Goal: Task Accomplishment & Management: Manage account settings

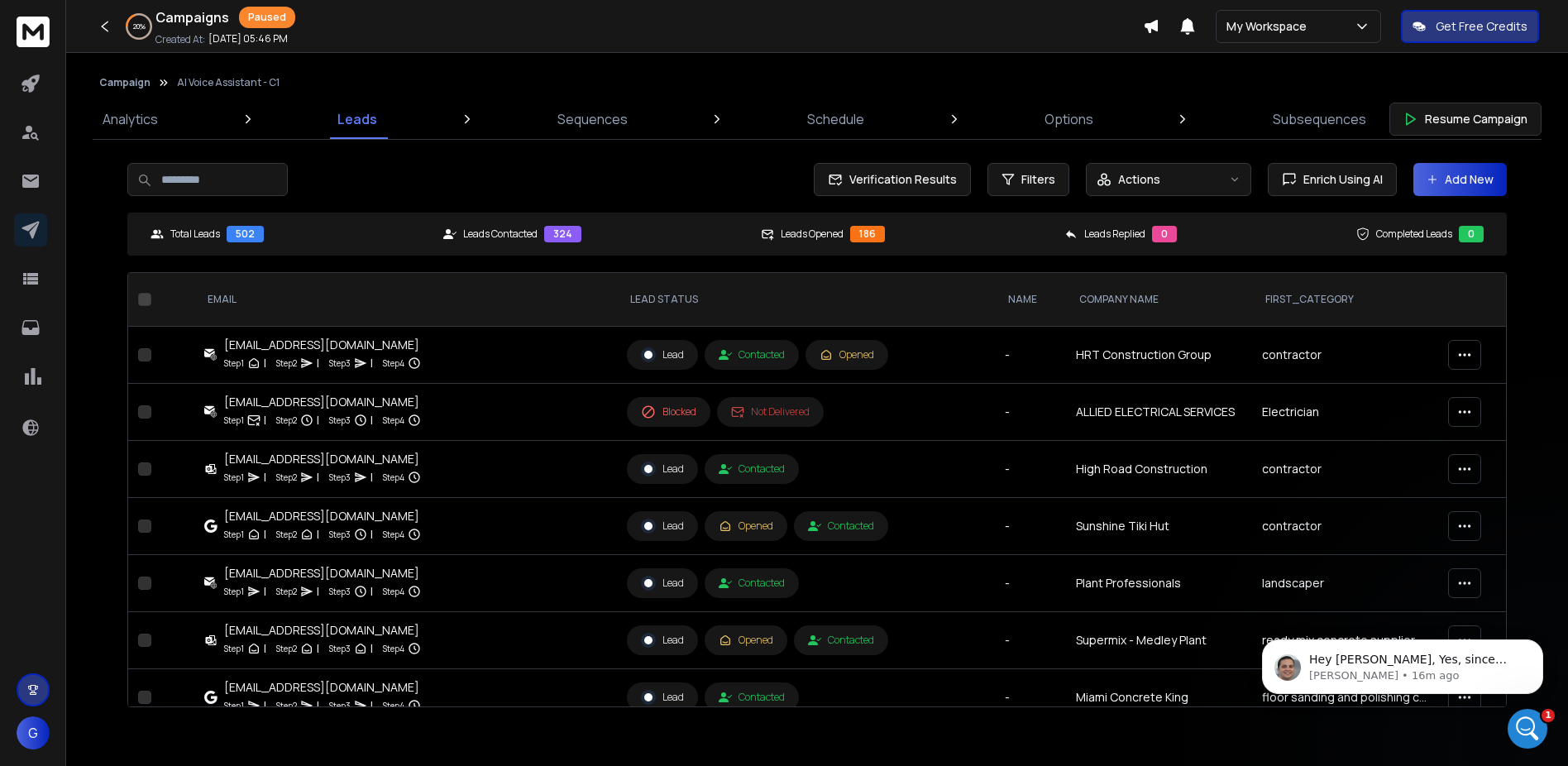
scroll to position [18264, 0]
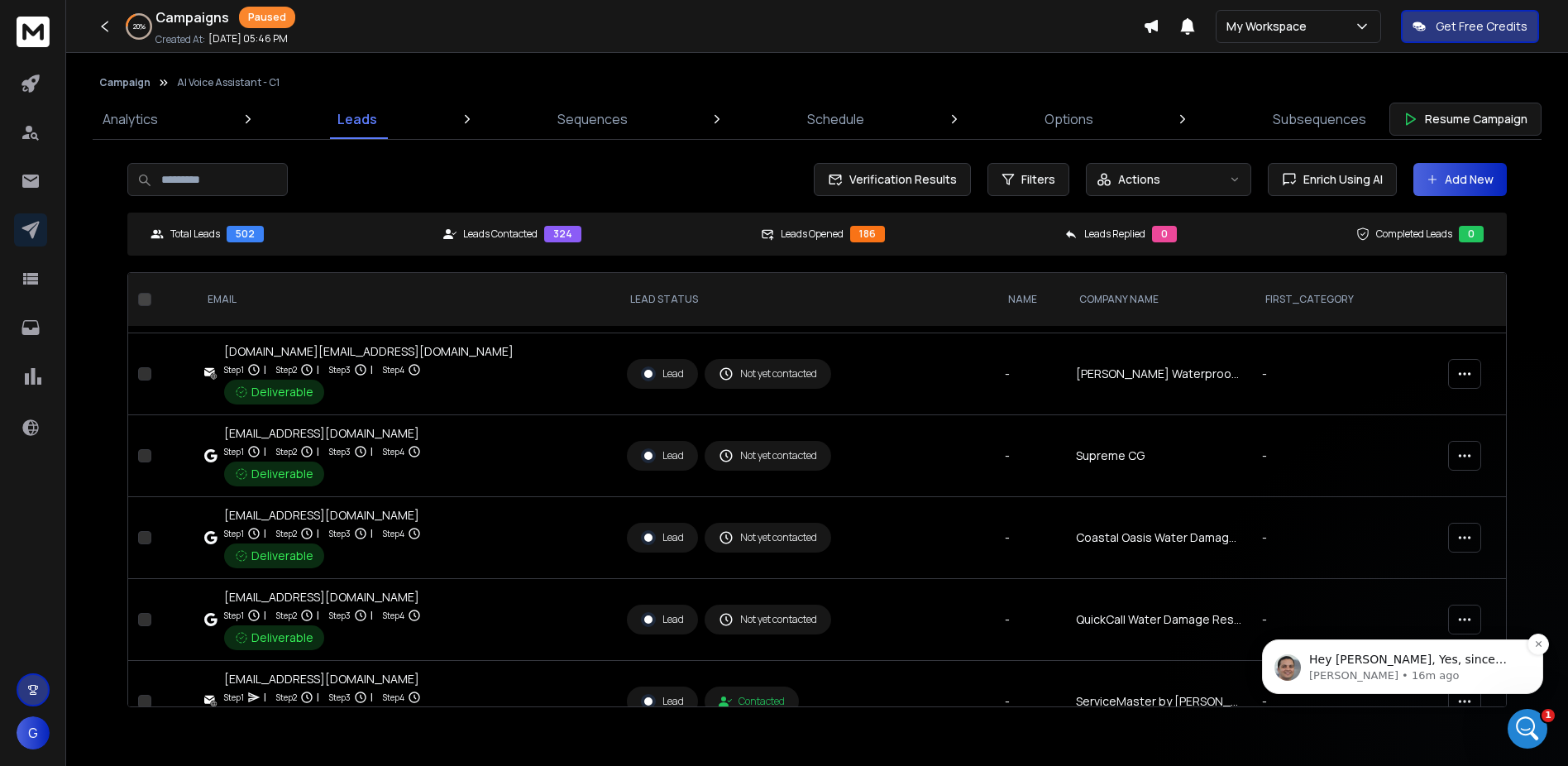
click at [1421, 656] on span "Hey Glen, Yes, since you’re reimporting the leads, the status from the previous…" at bounding box center [1415, 707] width 211 height 111
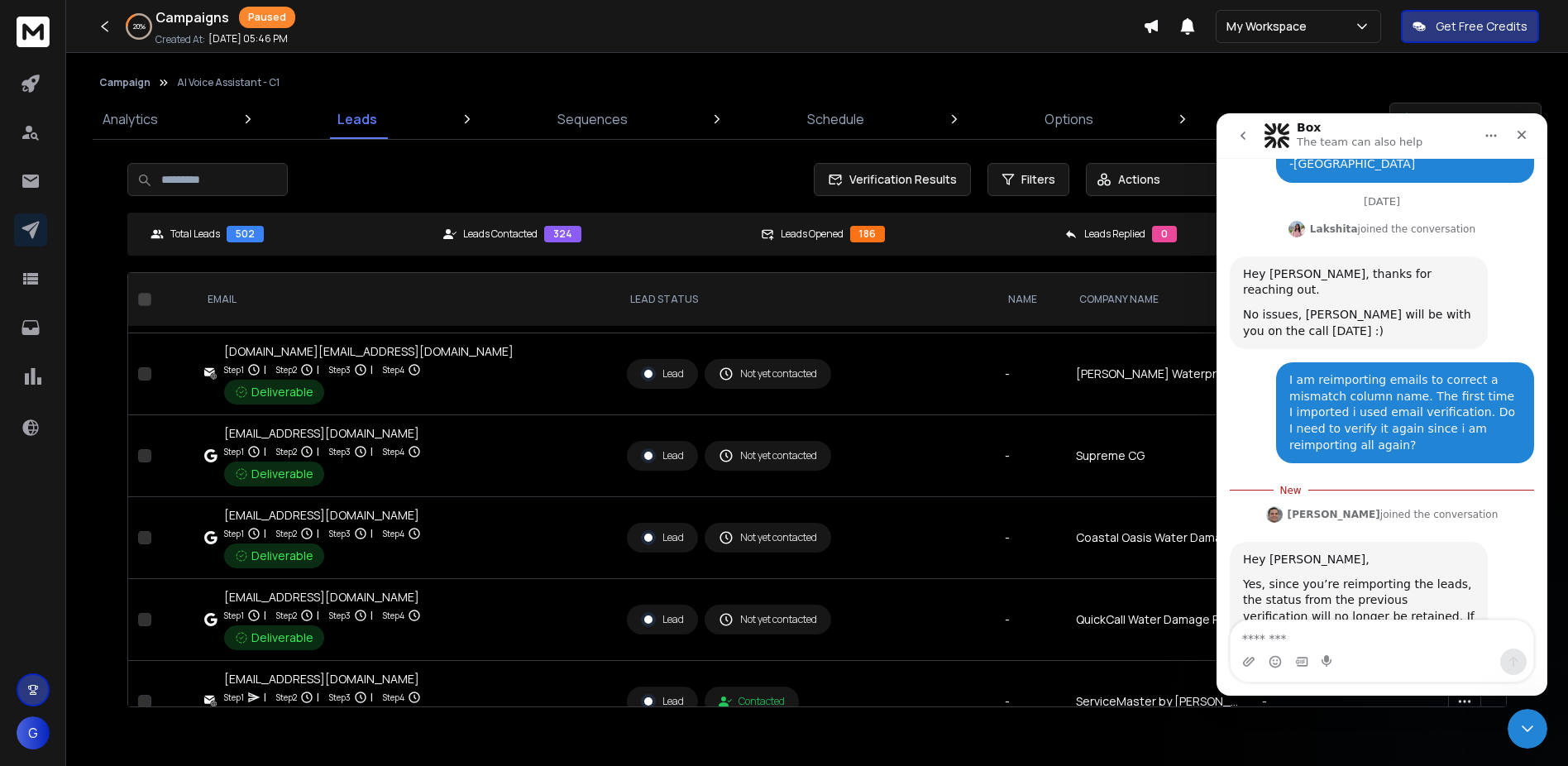
scroll to position [1178, 0]
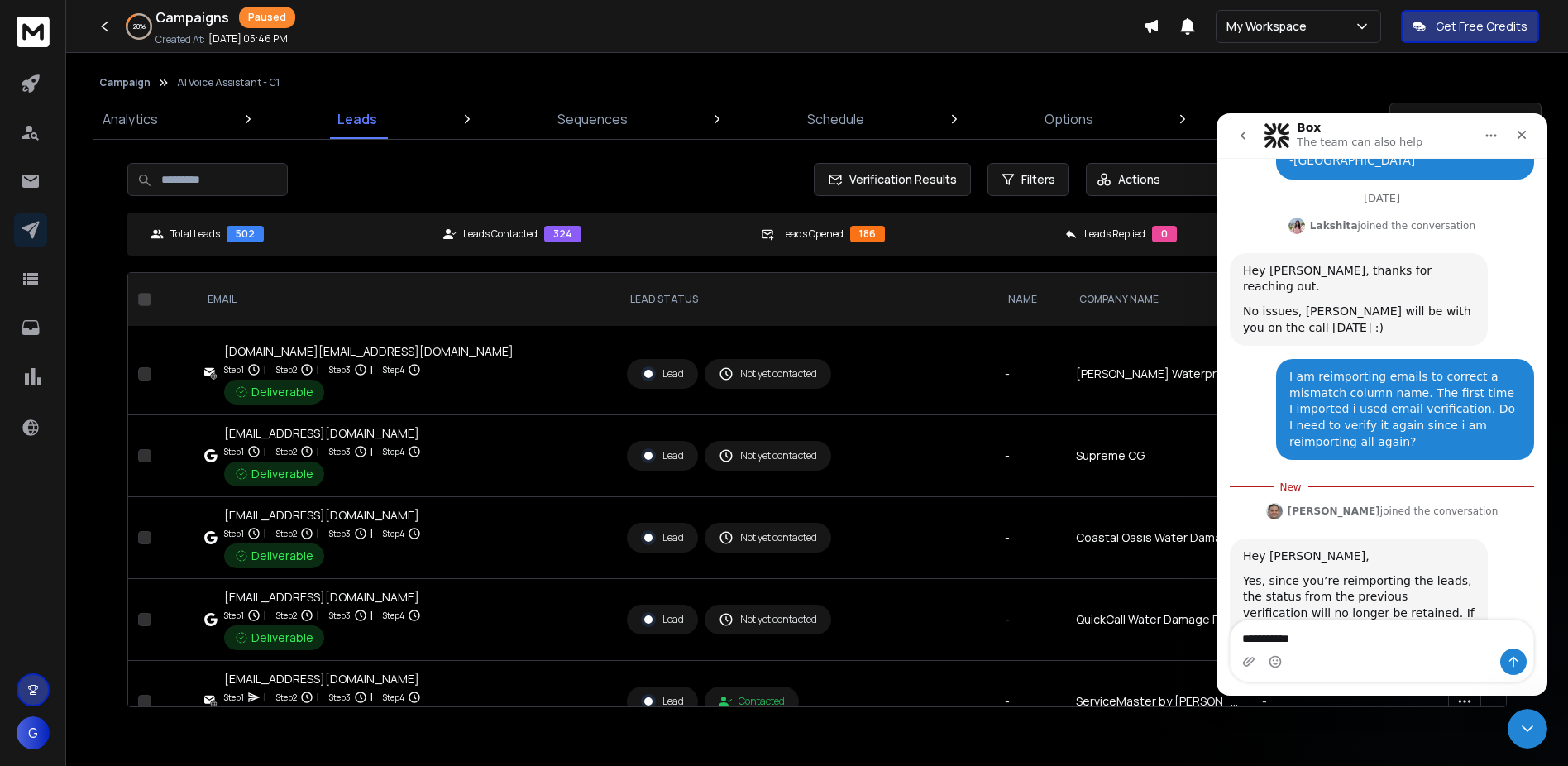
type textarea "**********"
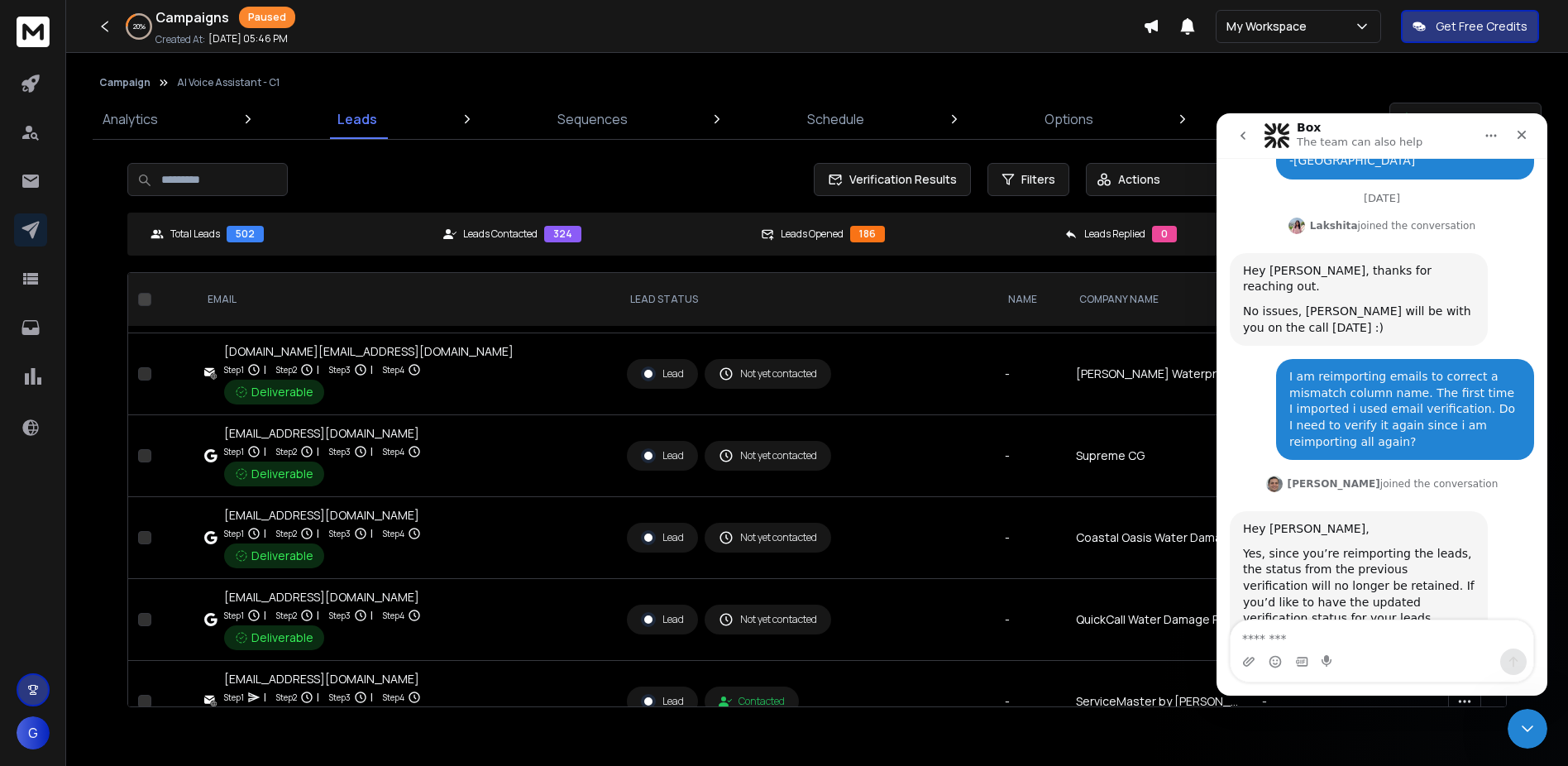
scroll to position [1200, 0]
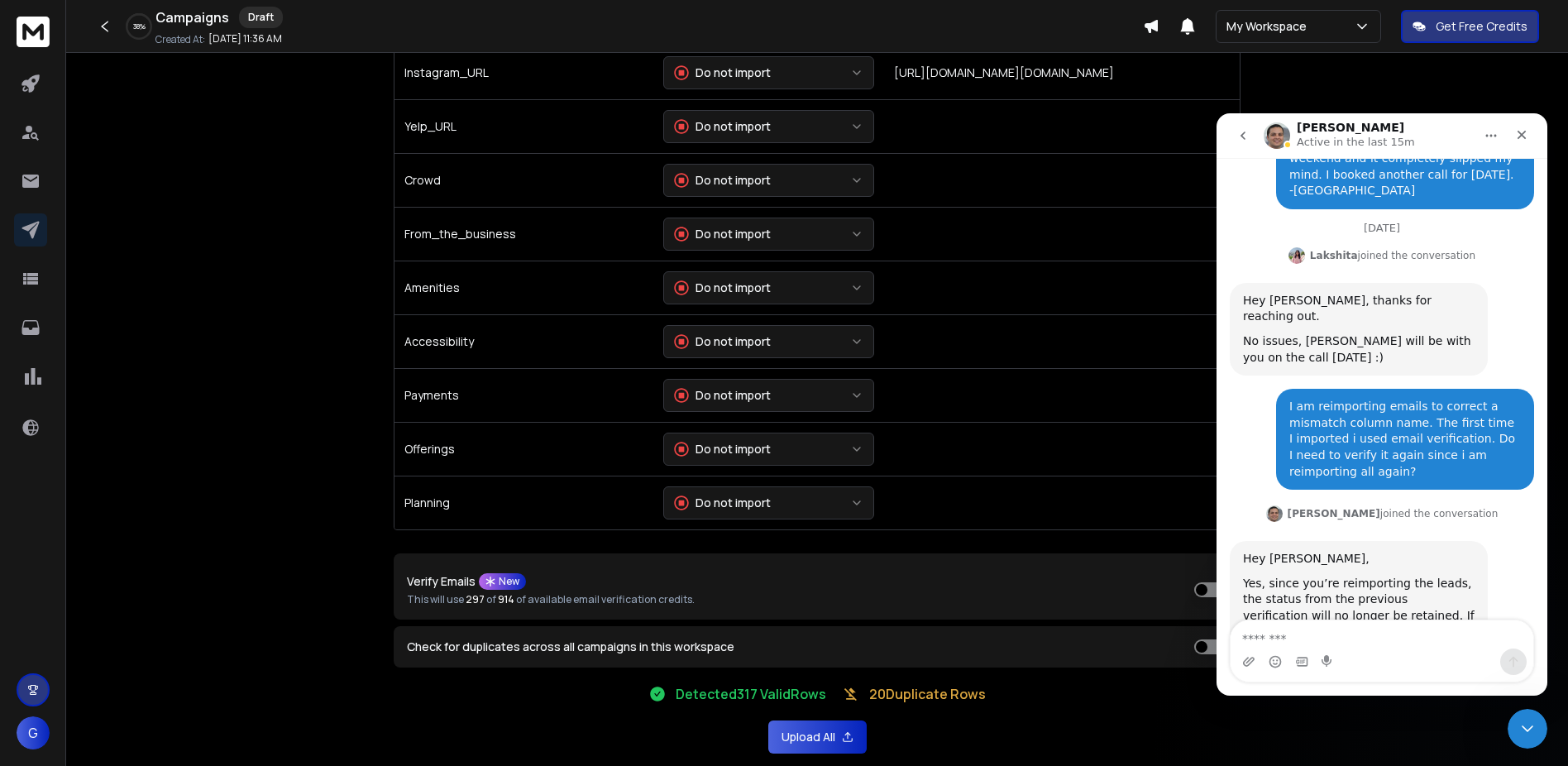
scroll to position [1200, 0]
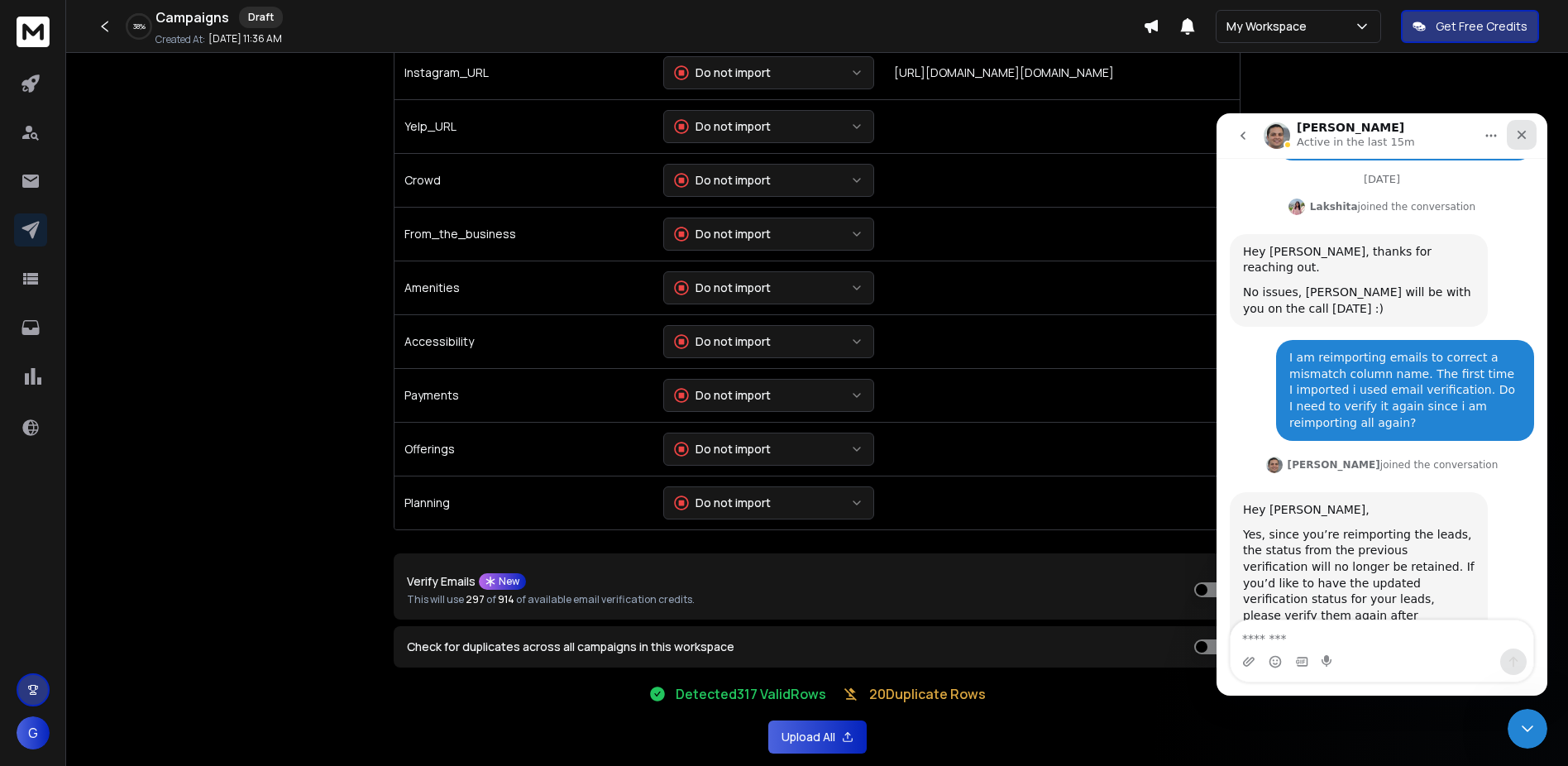
click at [1518, 133] on icon "Close" at bounding box center [1522, 135] width 13 height 13
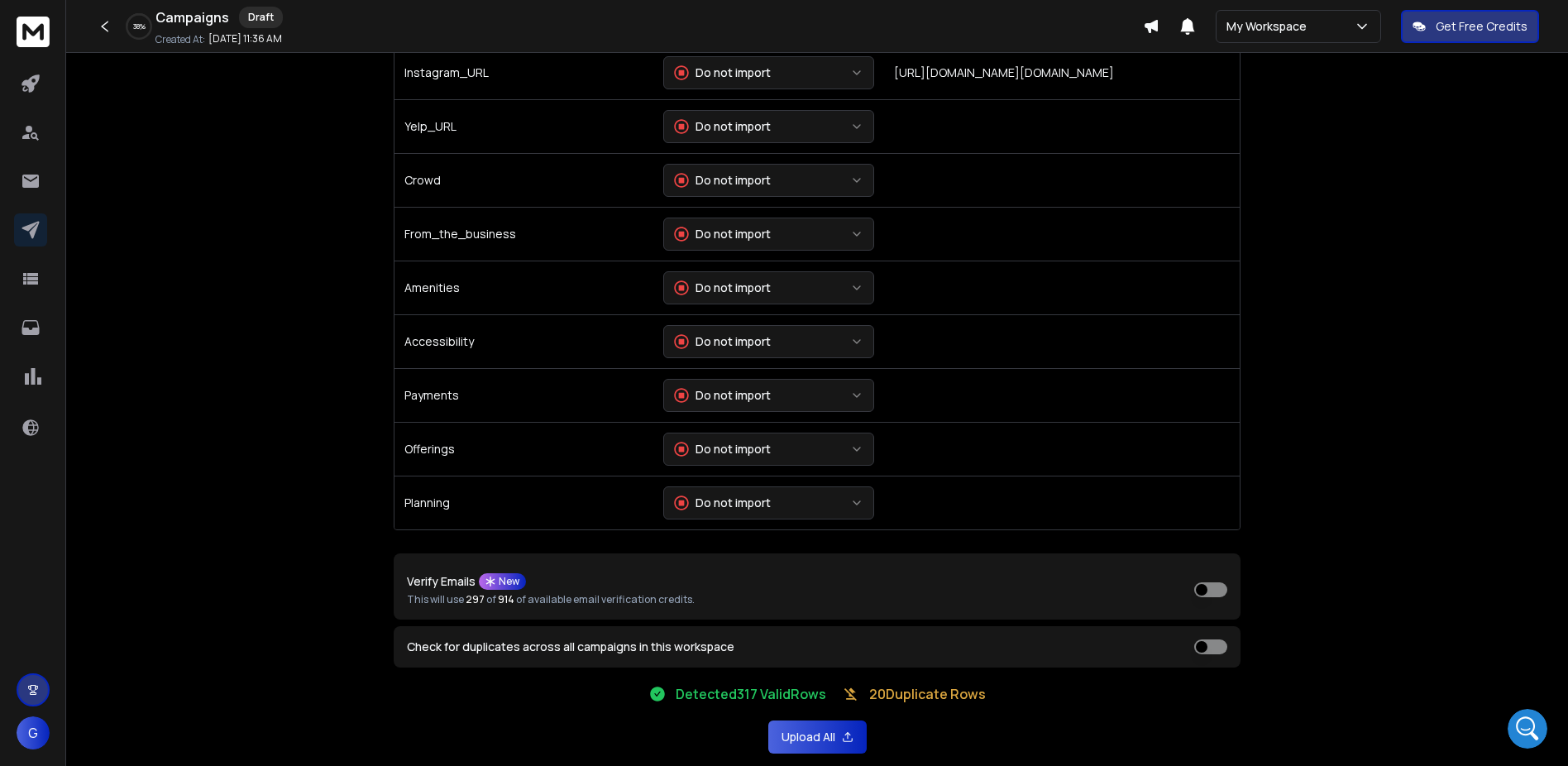
click at [1214, 591] on button "Verify Emails New This will use 297 of 914 of available email verification cred…" at bounding box center [1211, 590] width 33 height 15
click at [1216, 648] on button "Check for duplicates across all campaigns in this workspace" at bounding box center [1211, 647] width 33 height 15
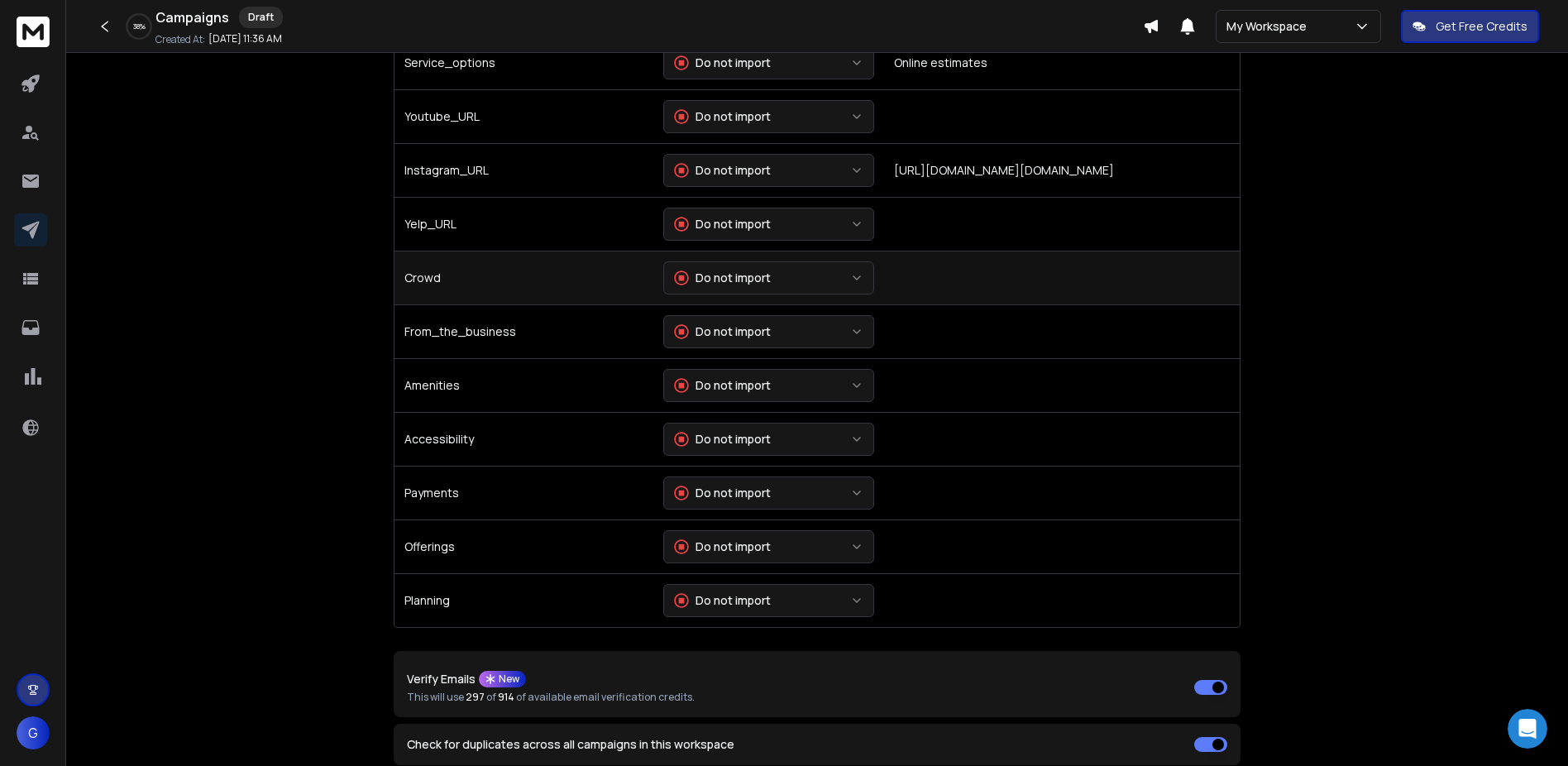
scroll to position [3143, 0]
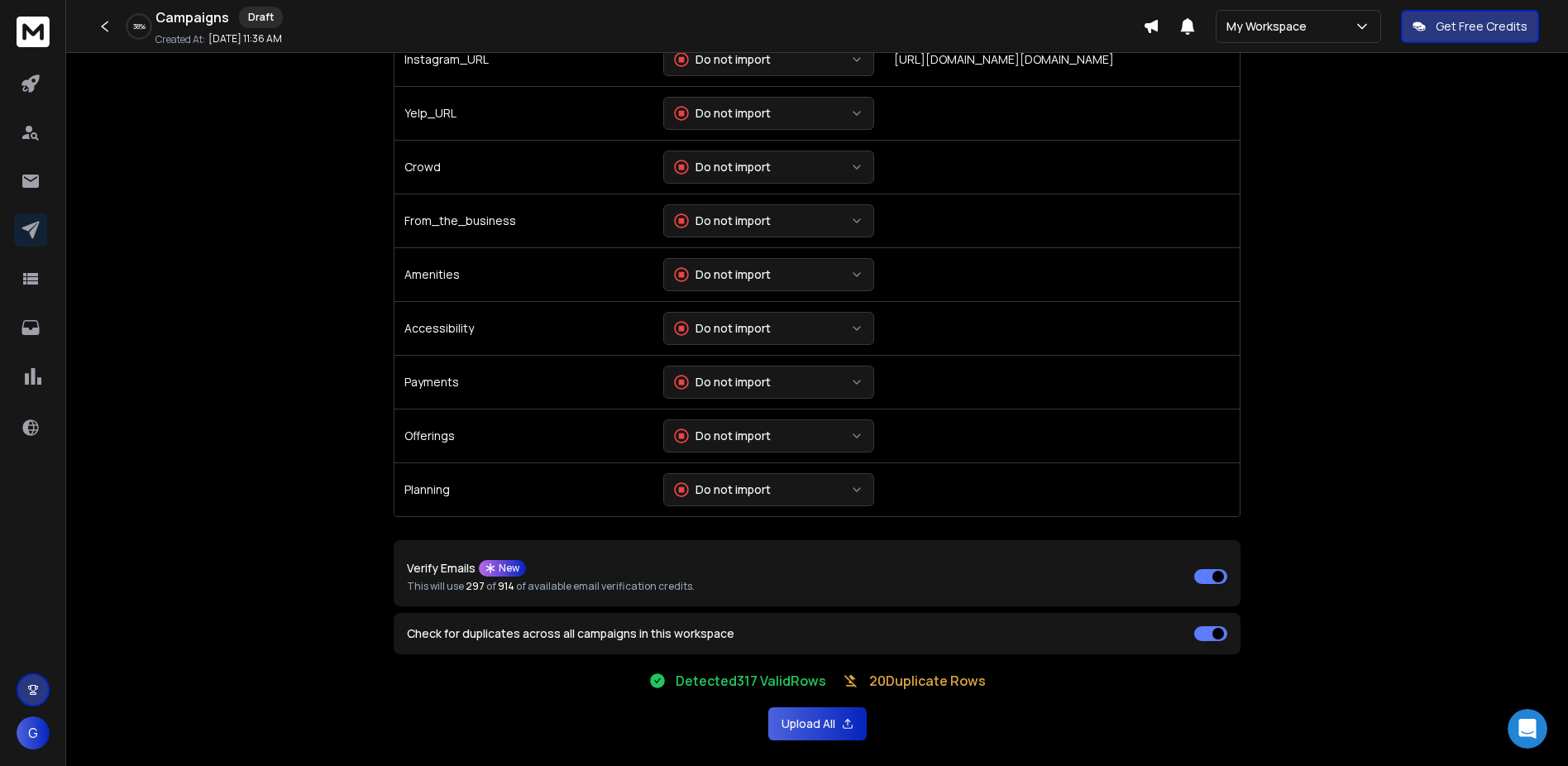
click at [808, 720] on button "Upload All" at bounding box center [817, 723] width 98 height 33
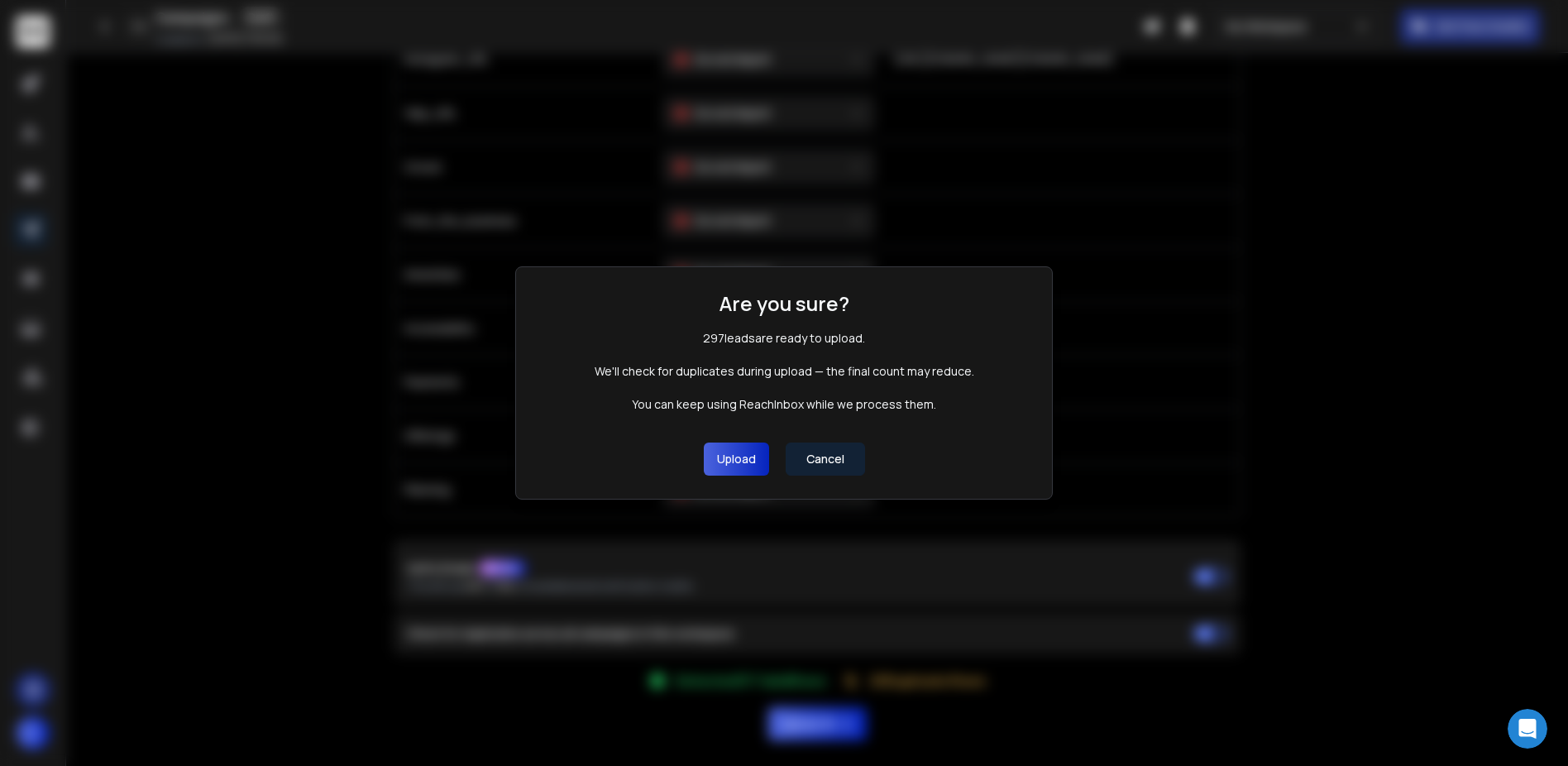
click at [735, 462] on button "Upload" at bounding box center [736, 459] width 66 height 33
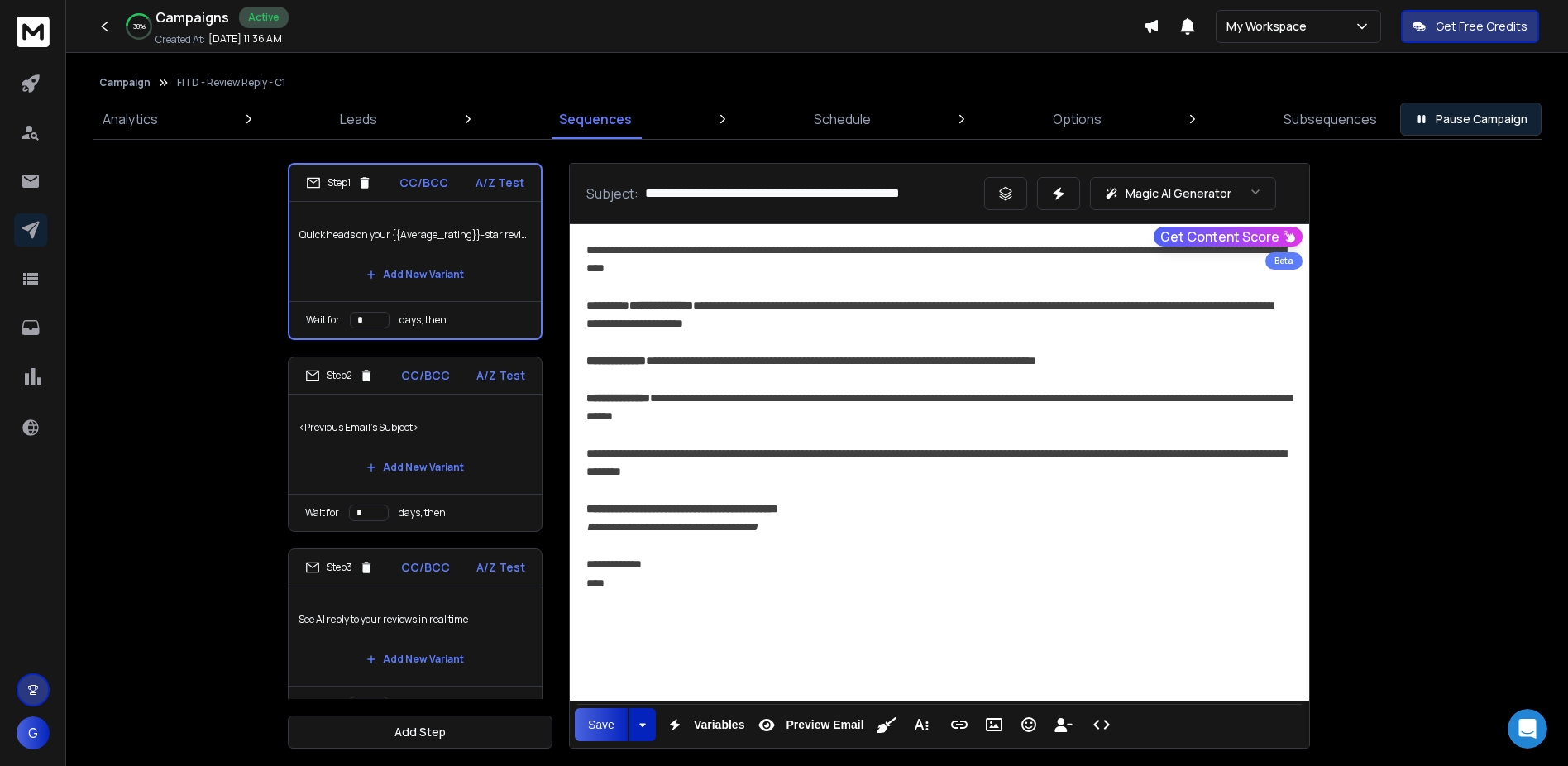
click at [1472, 129] on button "Pause Campaign" at bounding box center [1471, 119] width 142 height 33
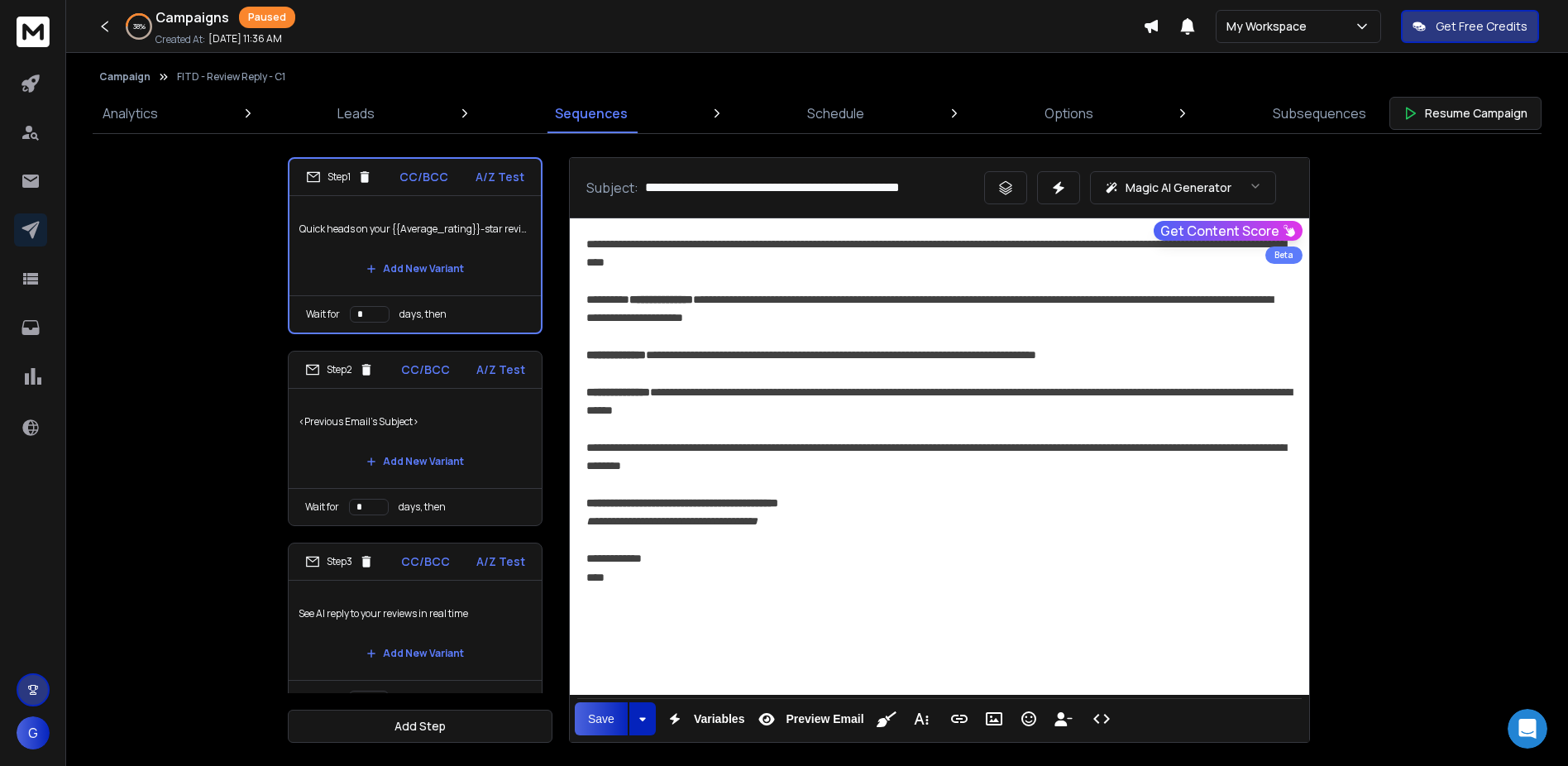
click at [123, 81] on button "Campaign" at bounding box center [125, 77] width 51 height 13
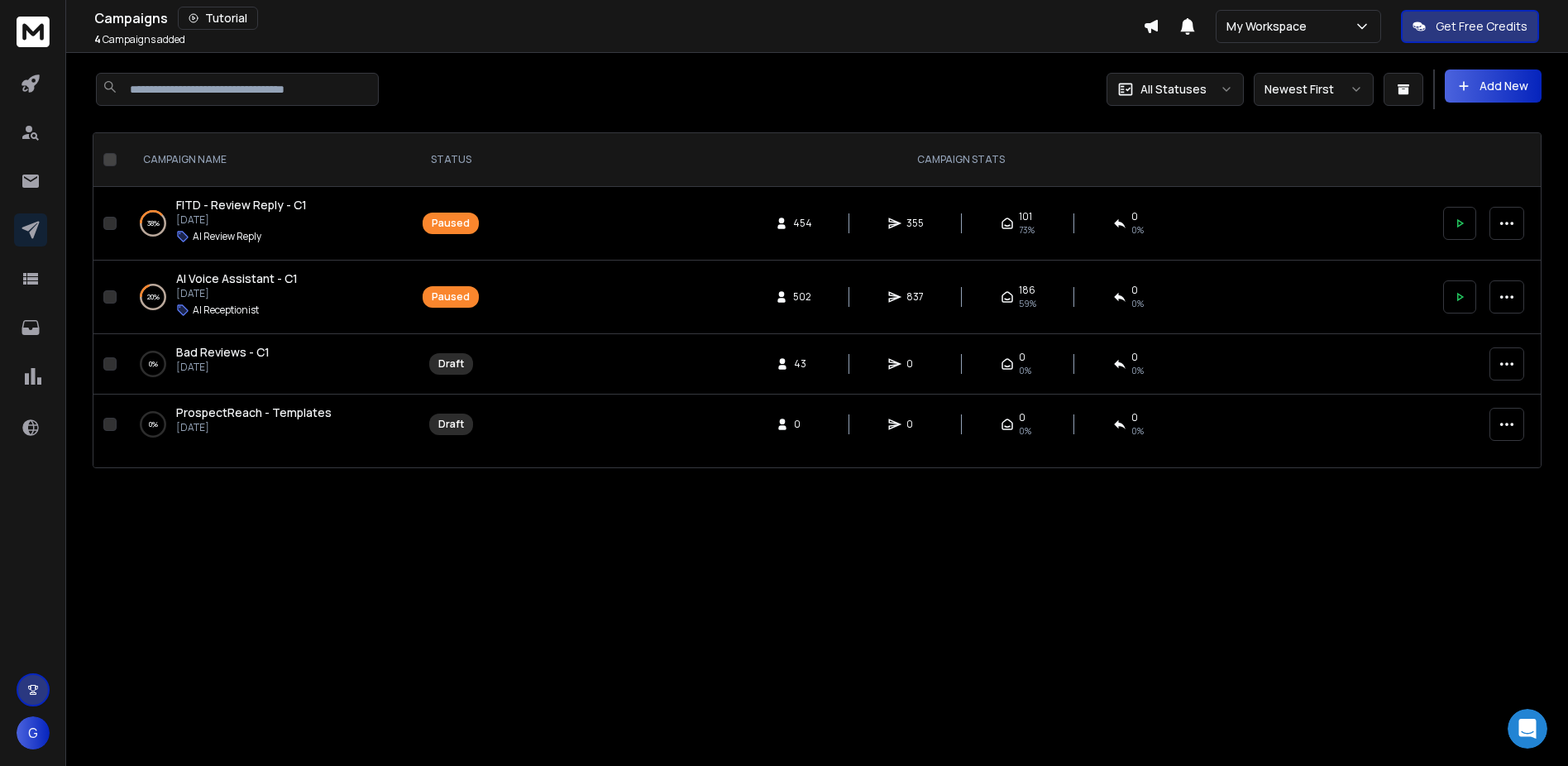
click at [254, 218] on p "[DATE]" at bounding box center [241, 220] width 130 height 13
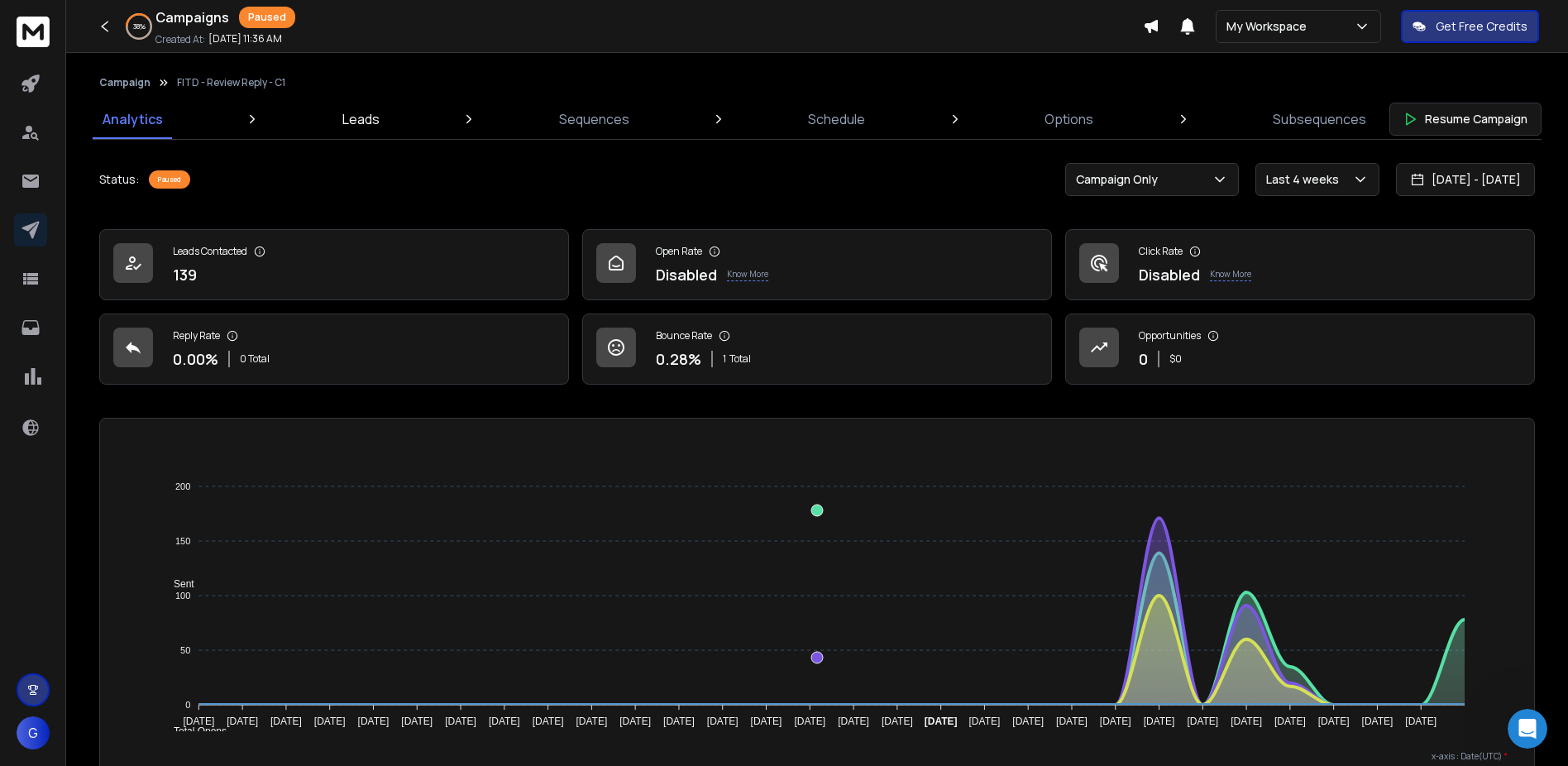
click at [358, 113] on p "Leads" at bounding box center [361, 119] width 37 height 20
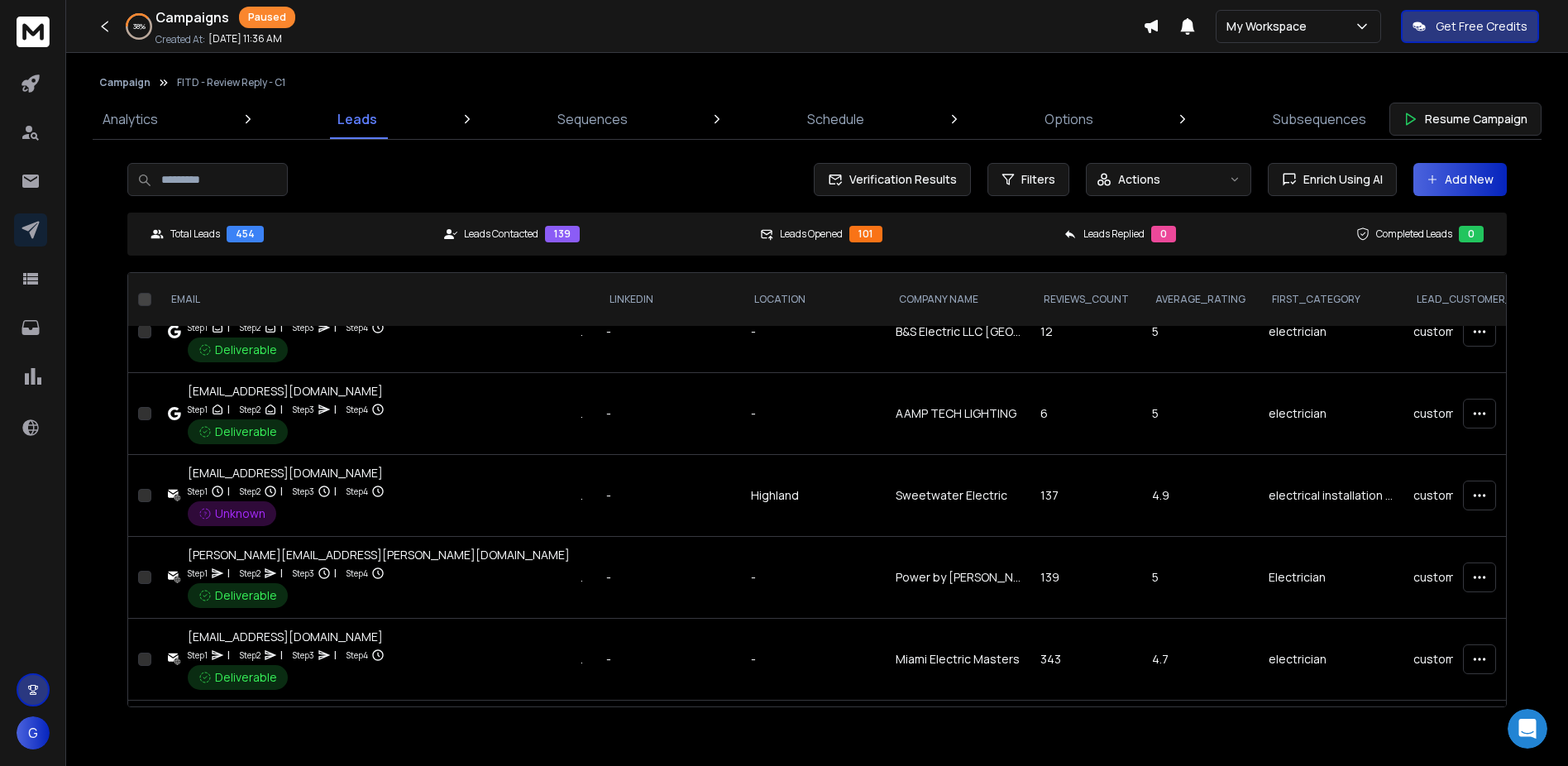
scroll to position [17331, 608]
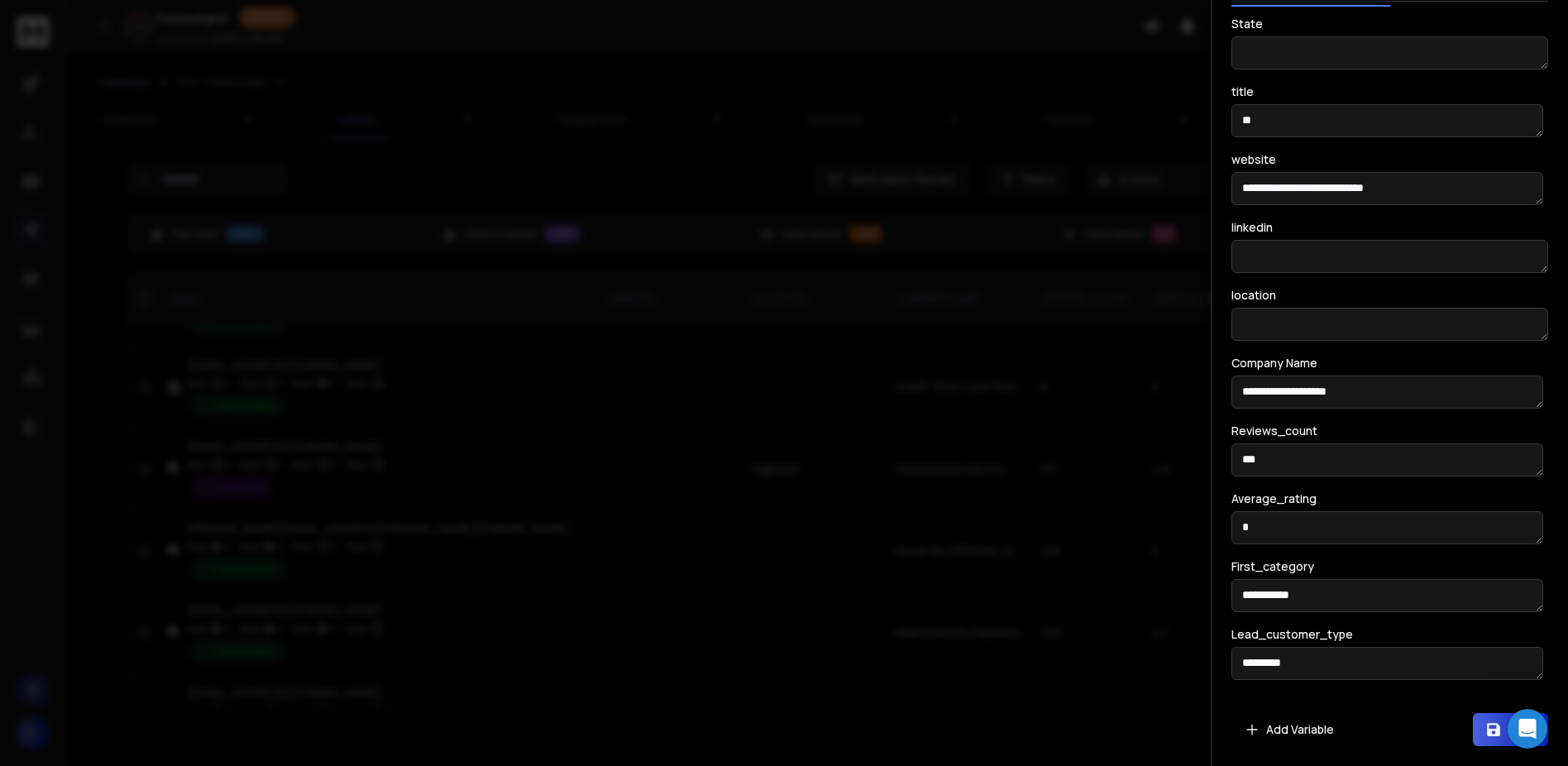
scroll to position [0, 0]
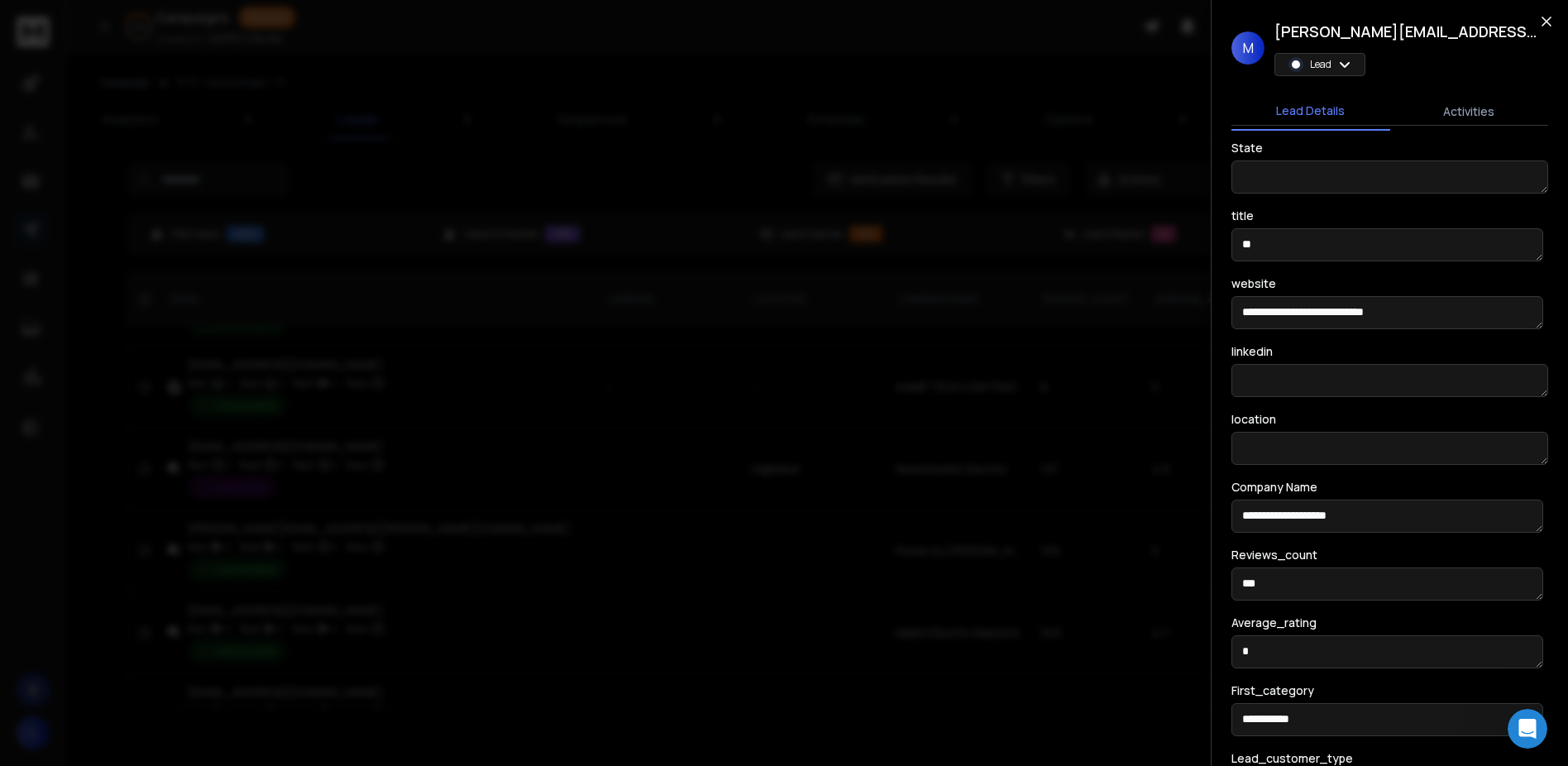
click at [1547, 19] on icon "button" at bounding box center [1546, 21] width 16 height 16
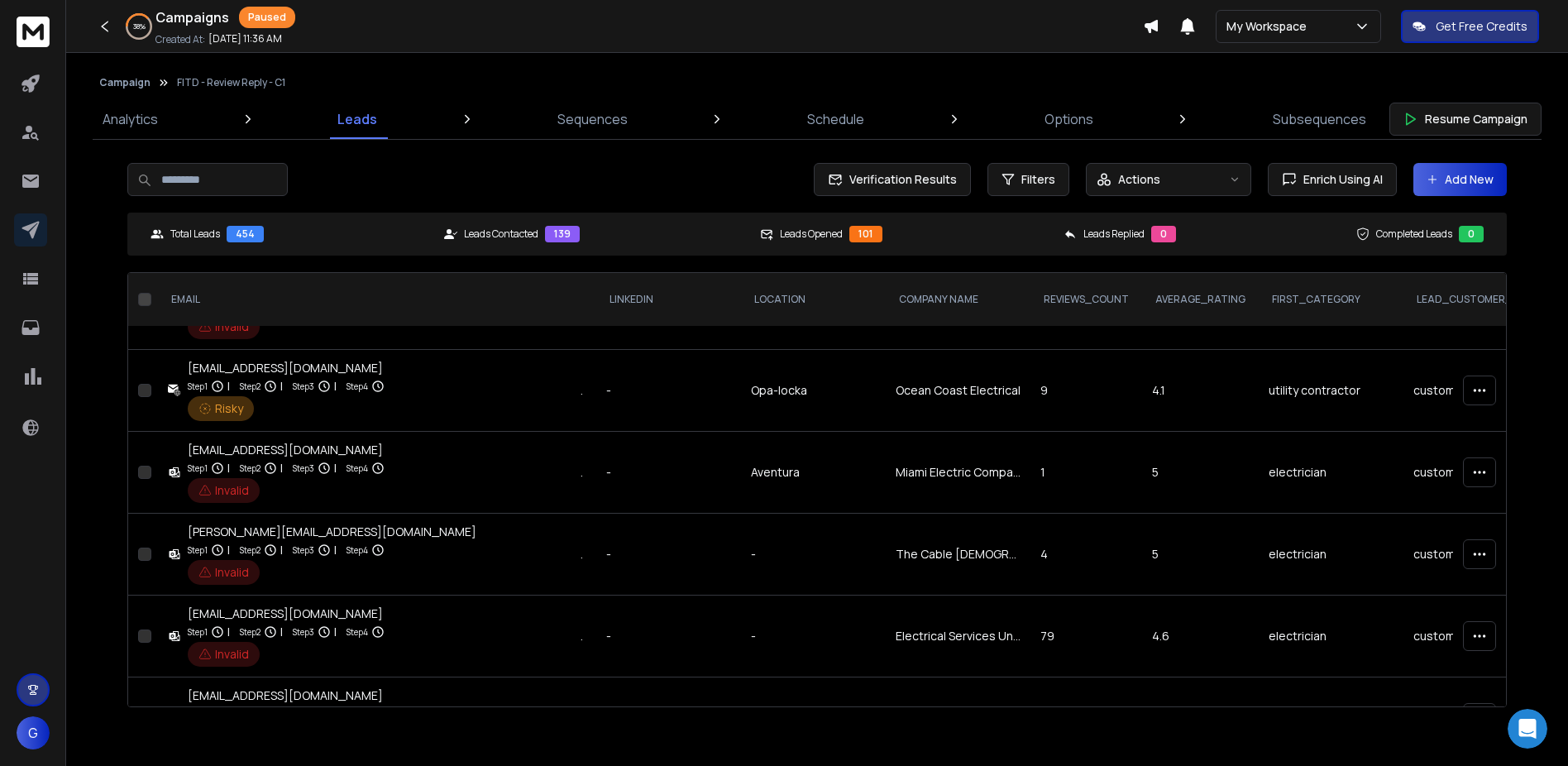
scroll to position [3249, 608]
click at [1497, 116] on button "Resume Campaign" at bounding box center [1466, 119] width 152 height 33
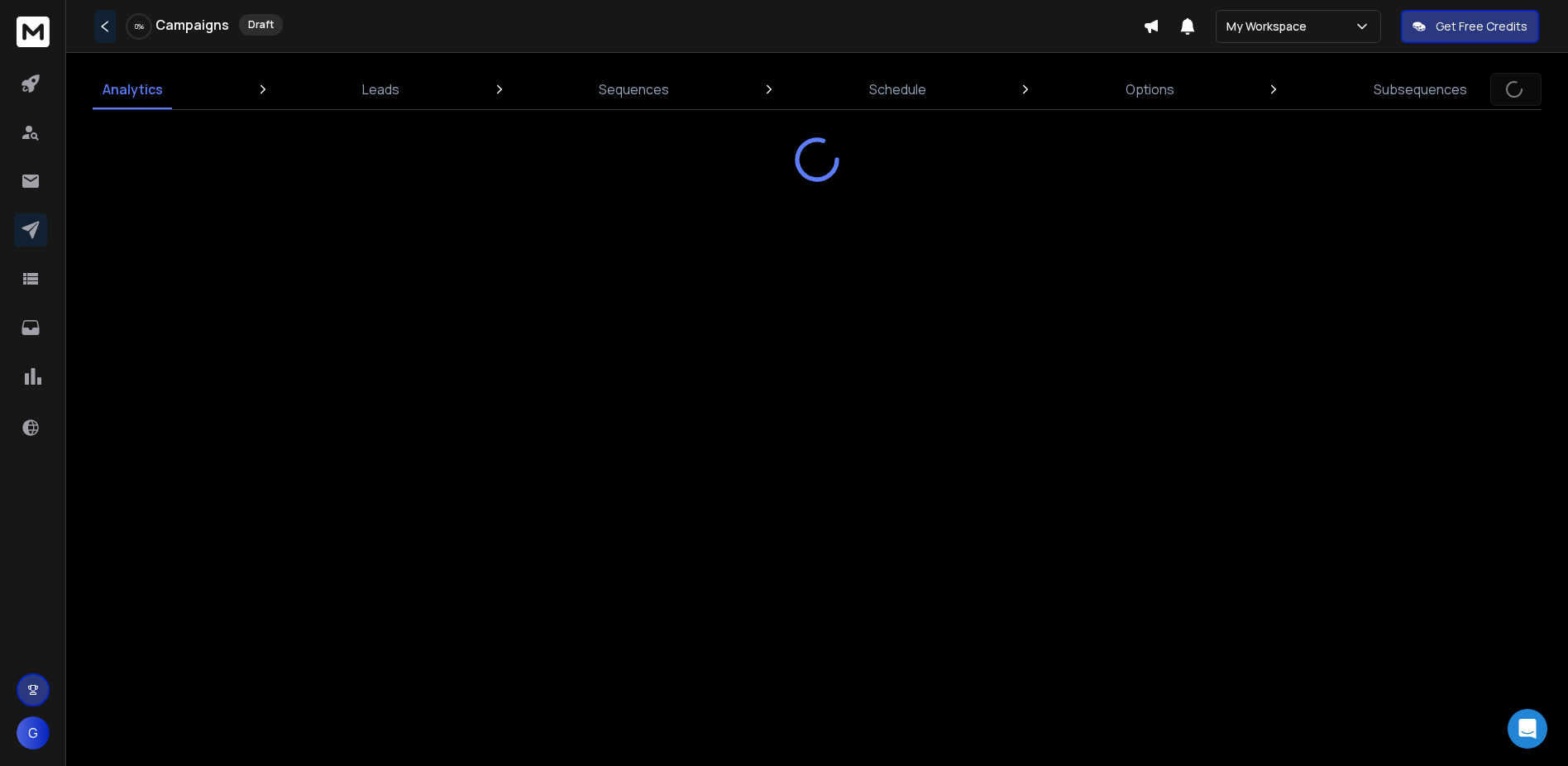
click at [106, 23] on icon at bounding box center [106, 27] width 15 height 15
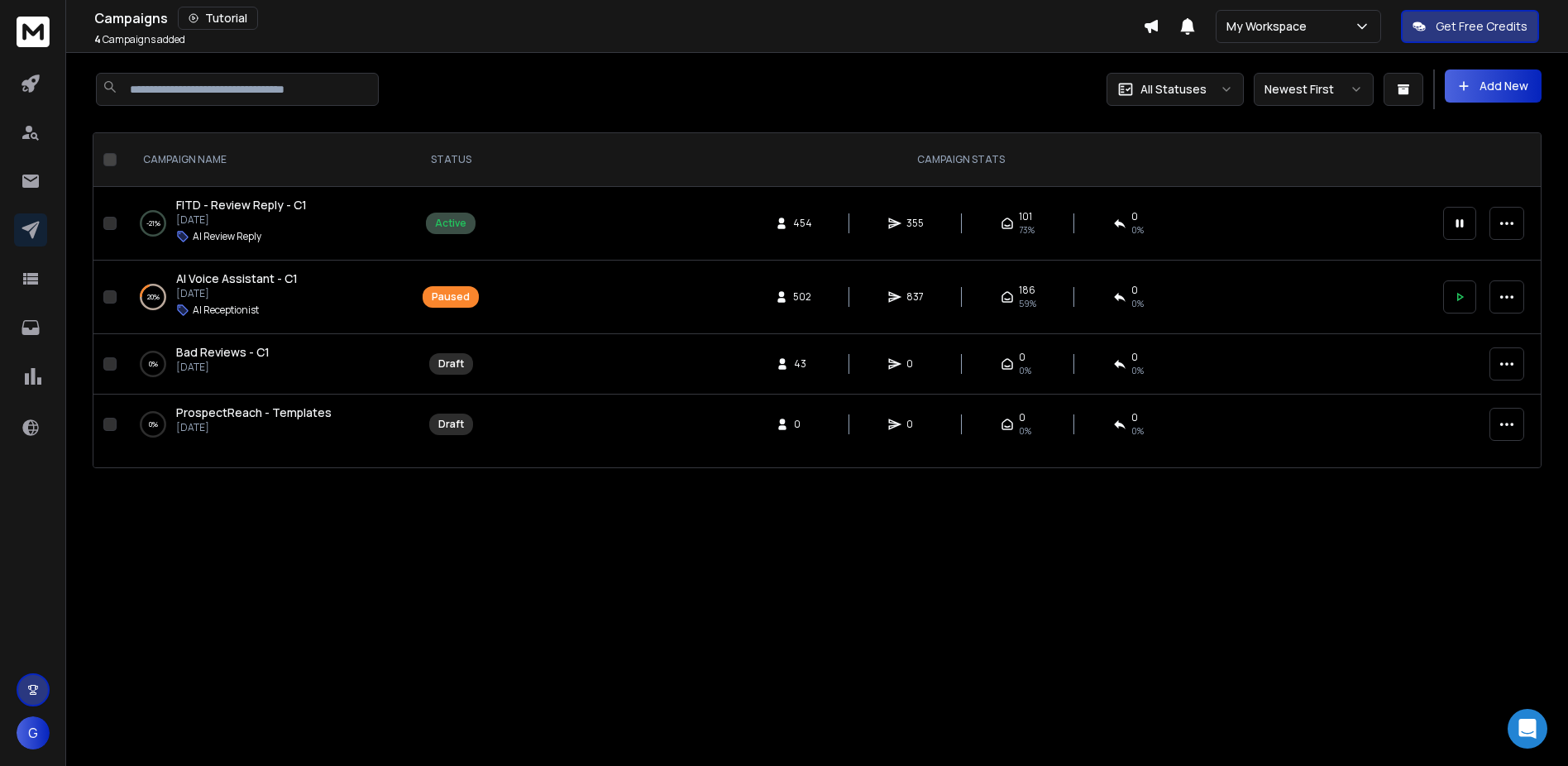
click at [243, 278] on span "AI Voice Assistant - C1" at bounding box center [237, 278] width 122 height 16
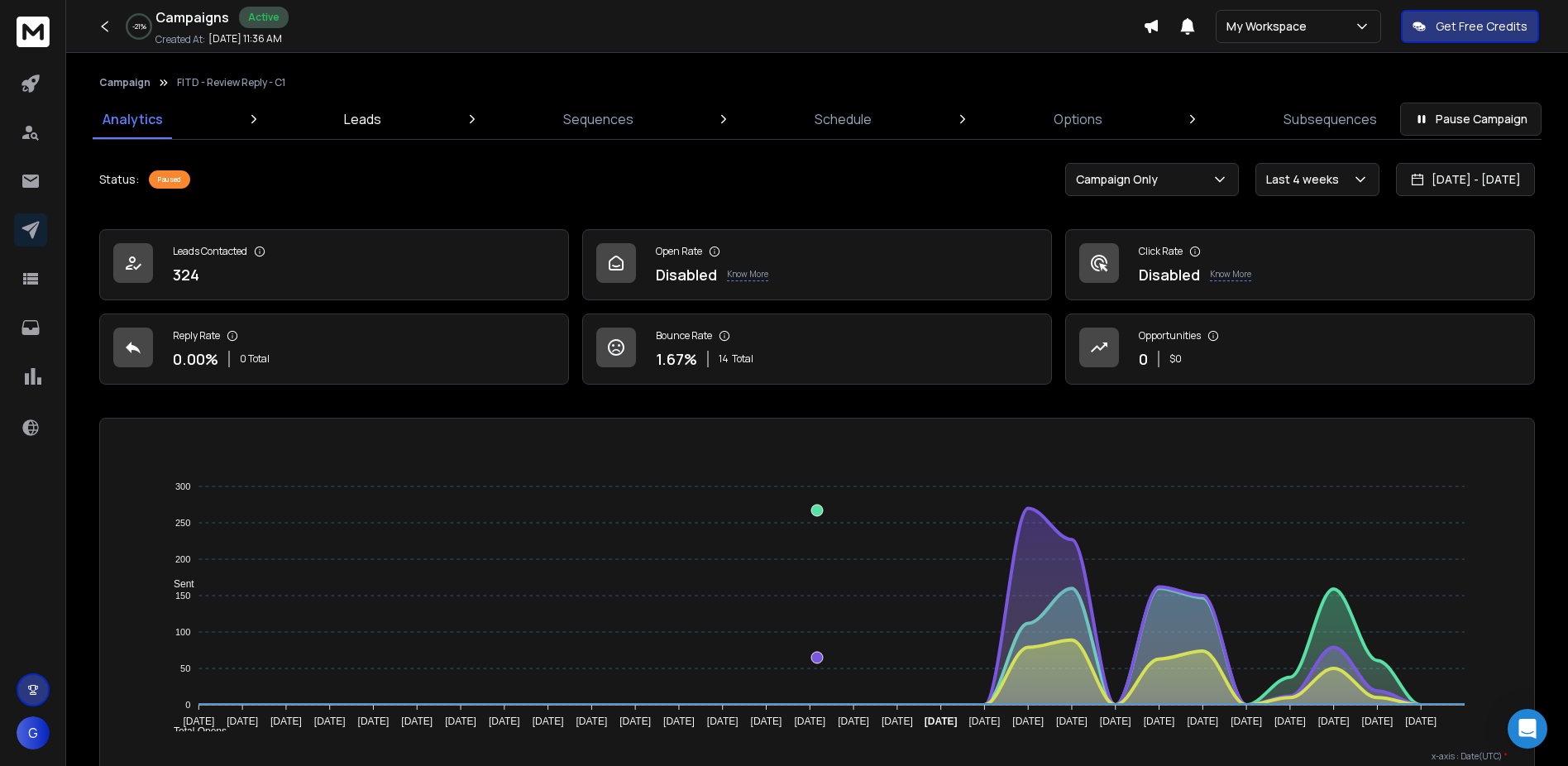
click at [368, 120] on p "Leads" at bounding box center [362, 119] width 37 height 20
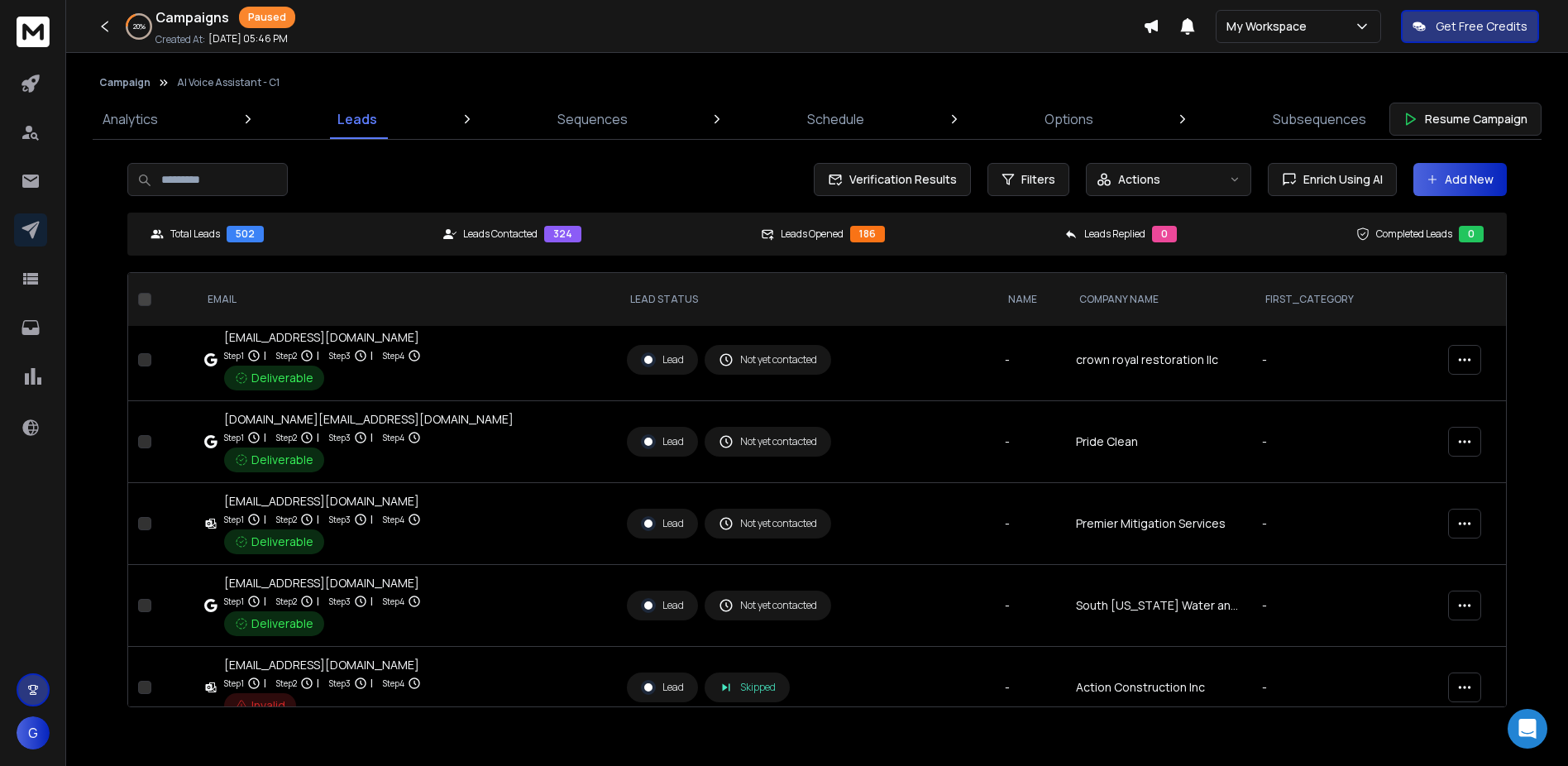
scroll to position [19019, 0]
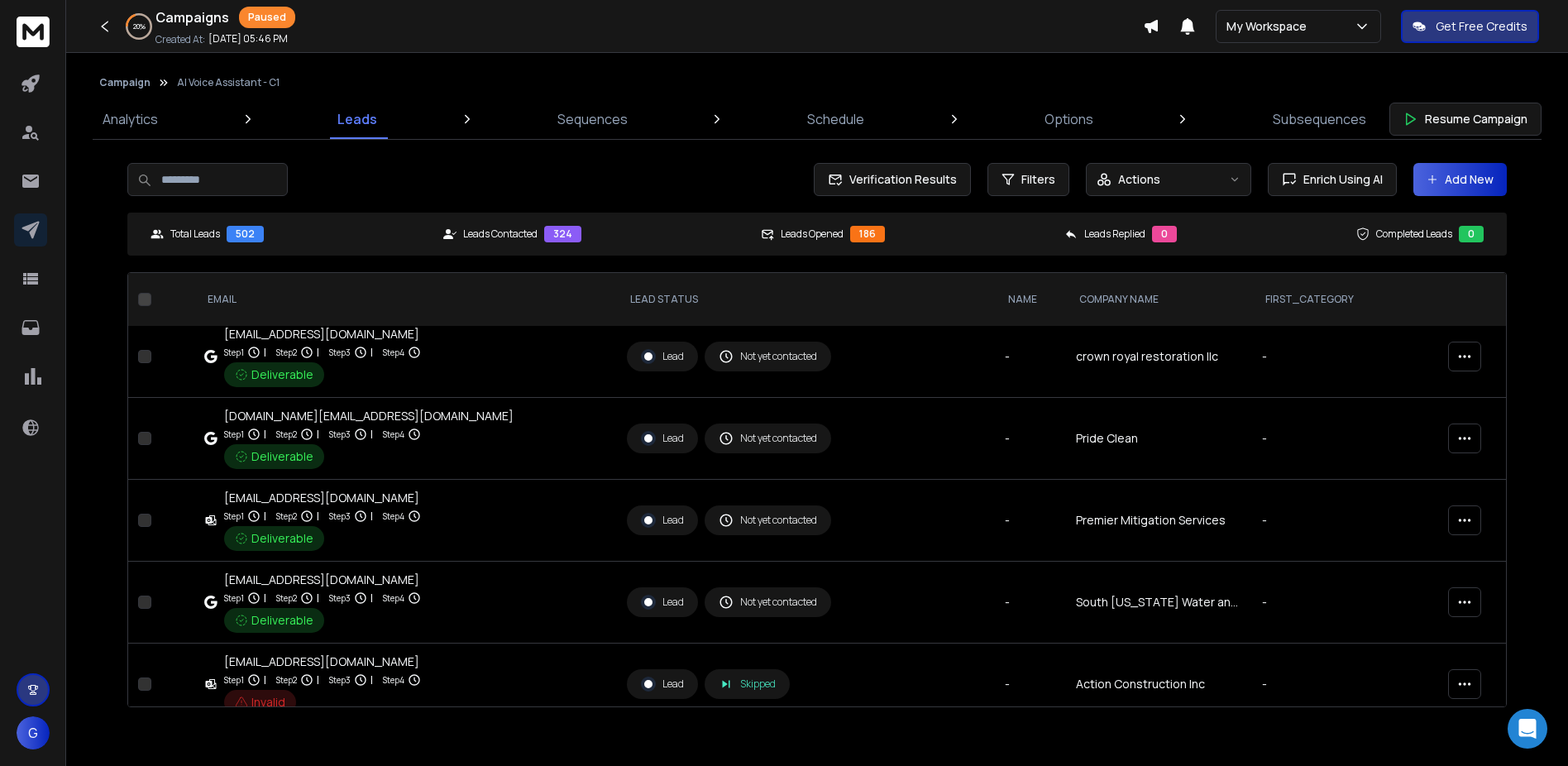
click at [1448, 528] on button "button" at bounding box center [1464, 520] width 33 height 29
click at [1421, 523] on td "-" at bounding box center [1344, 520] width 186 height 82
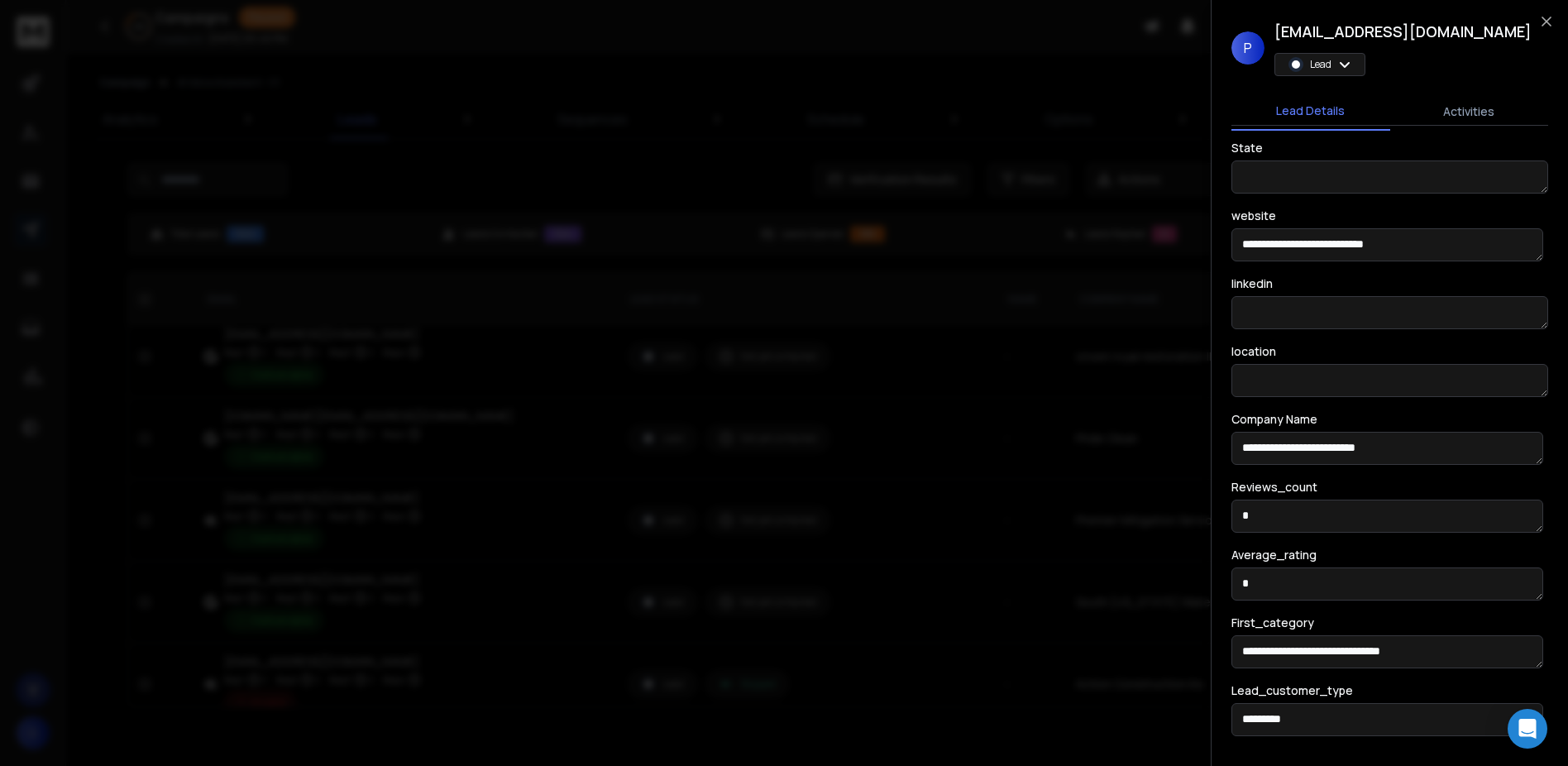
click at [1459, 514] on textarea "*" at bounding box center [1388, 516] width 312 height 33
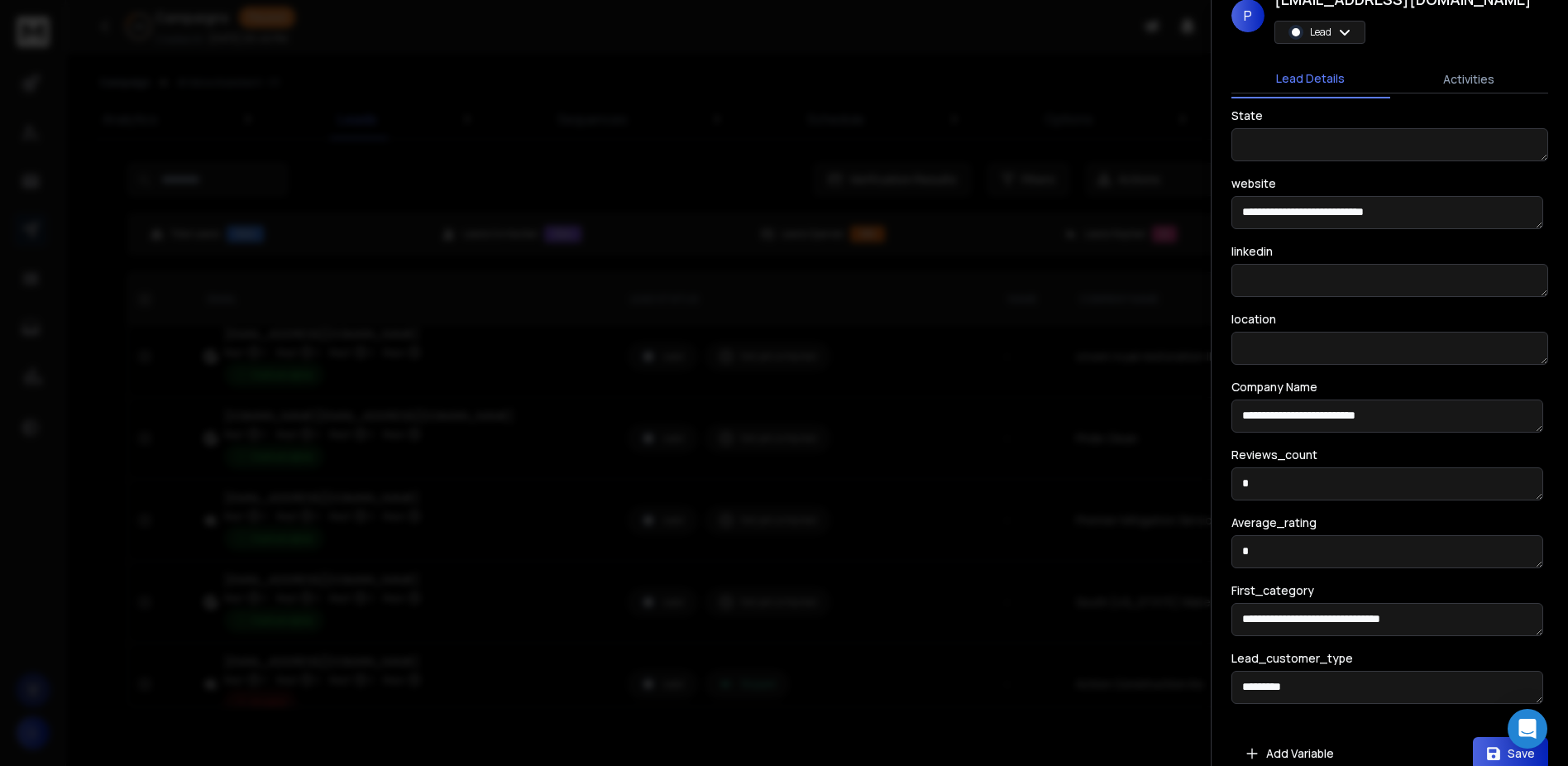
scroll to position [56, 0]
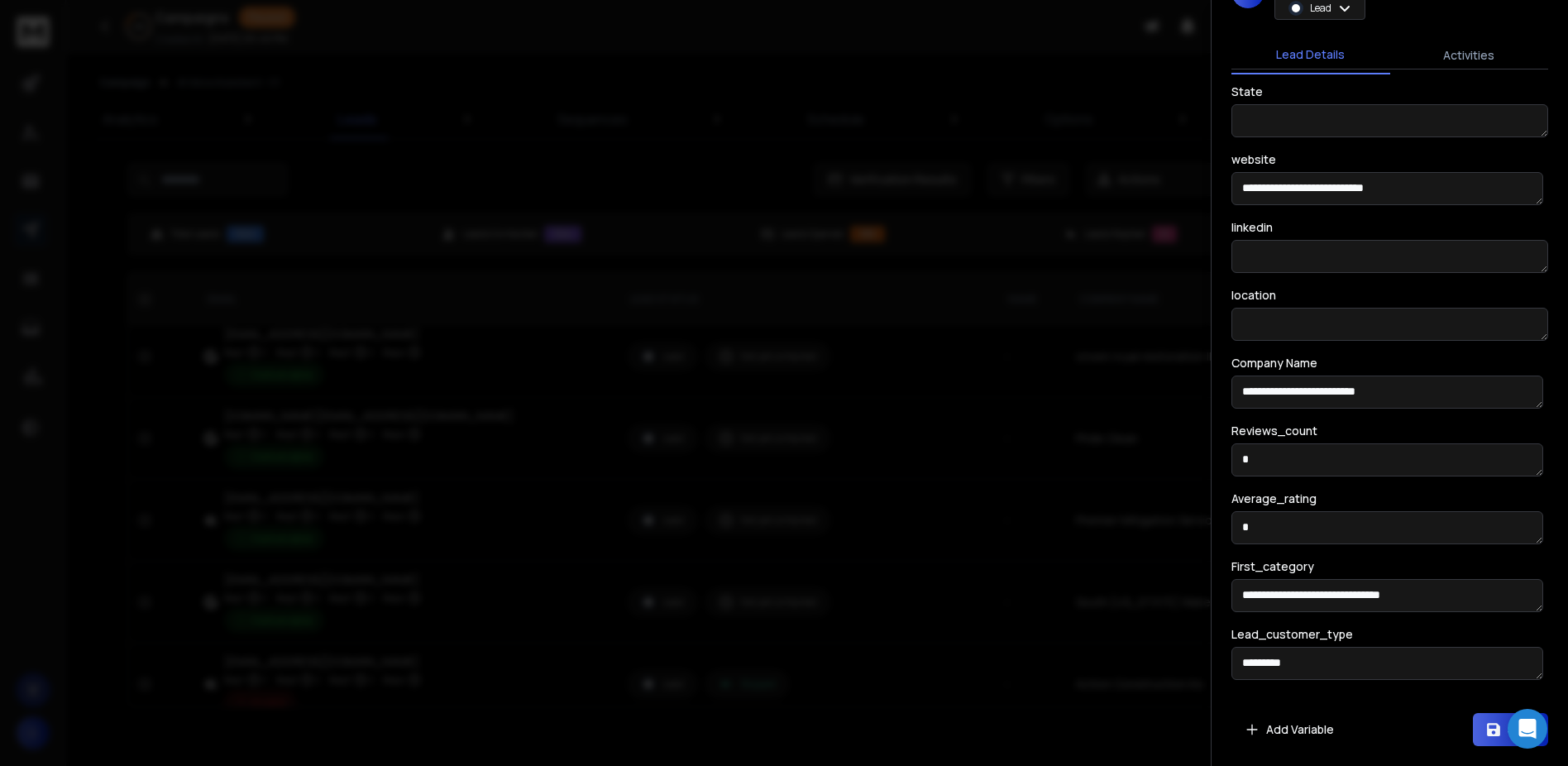
click at [974, 511] on div at bounding box center [784, 383] width 1568 height 766
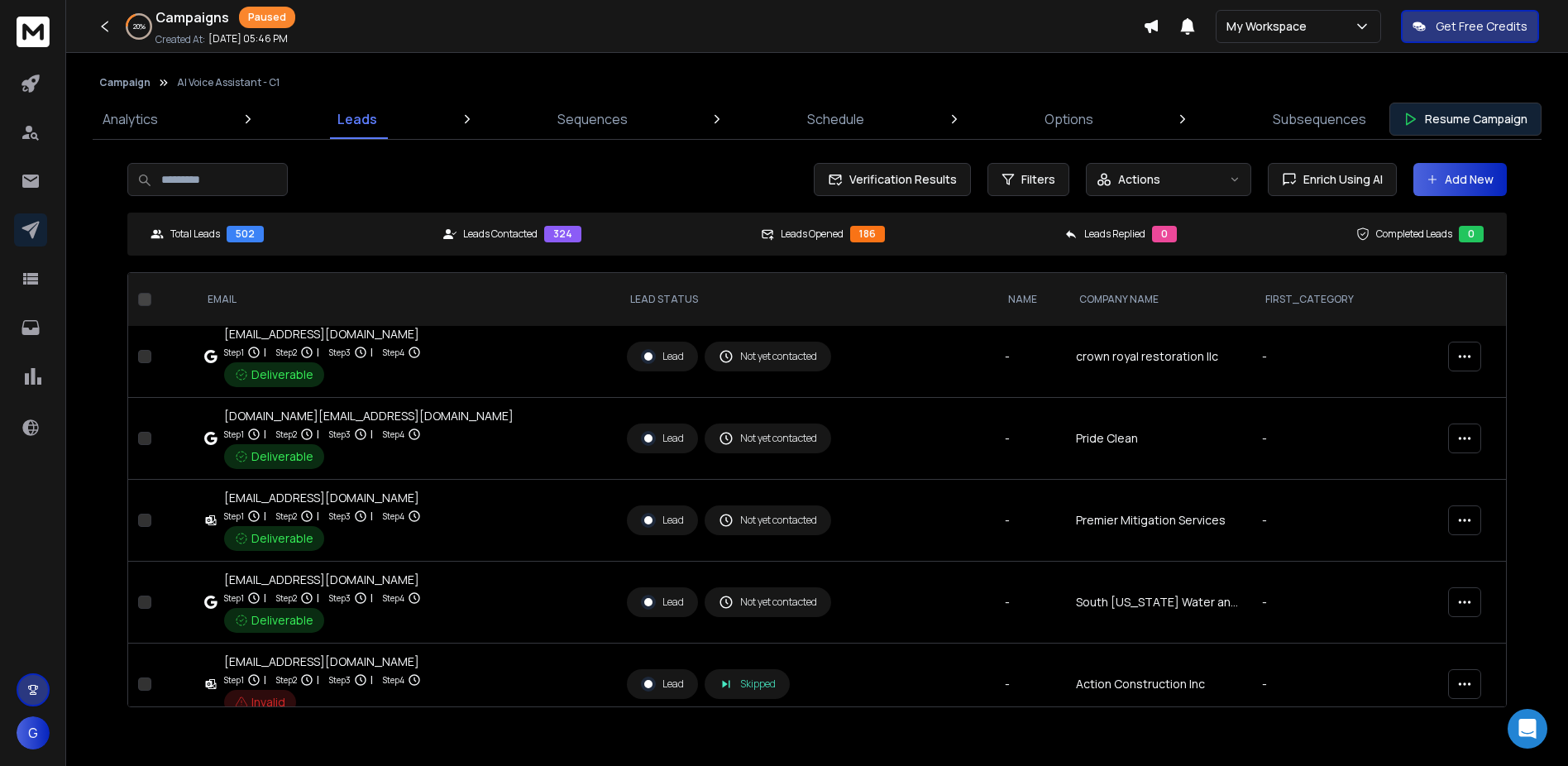
click at [1472, 119] on button "Resume Campaign" at bounding box center [1466, 119] width 152 height 33
